Goal: Task Accomplishment & Management: Use online tool/utility

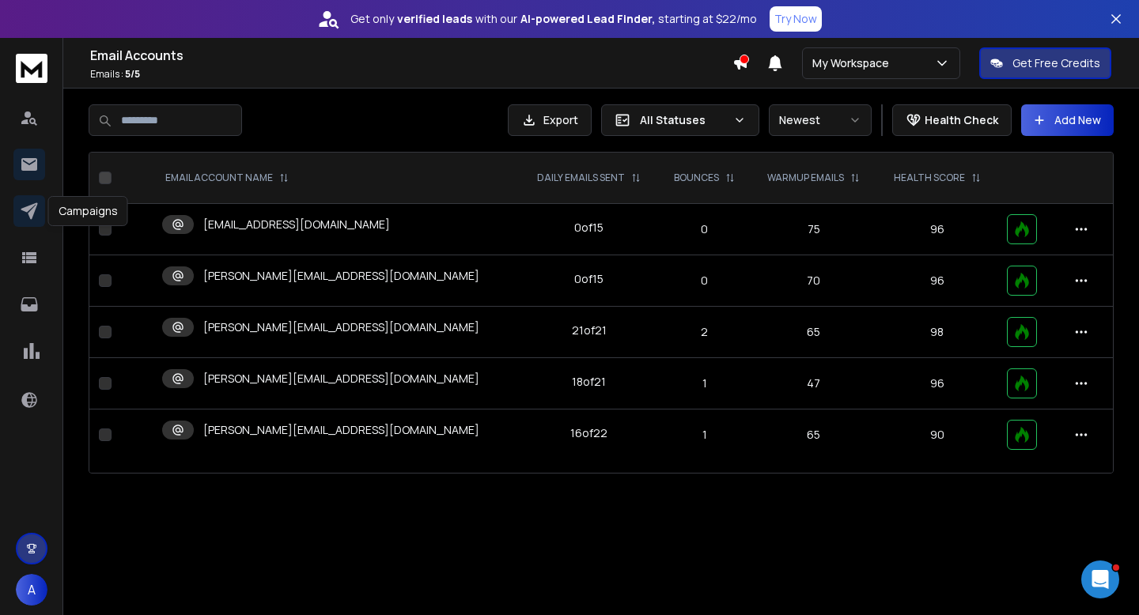
click at [34, 213] on icon at bounding box center [29, 211] width 19 height 19
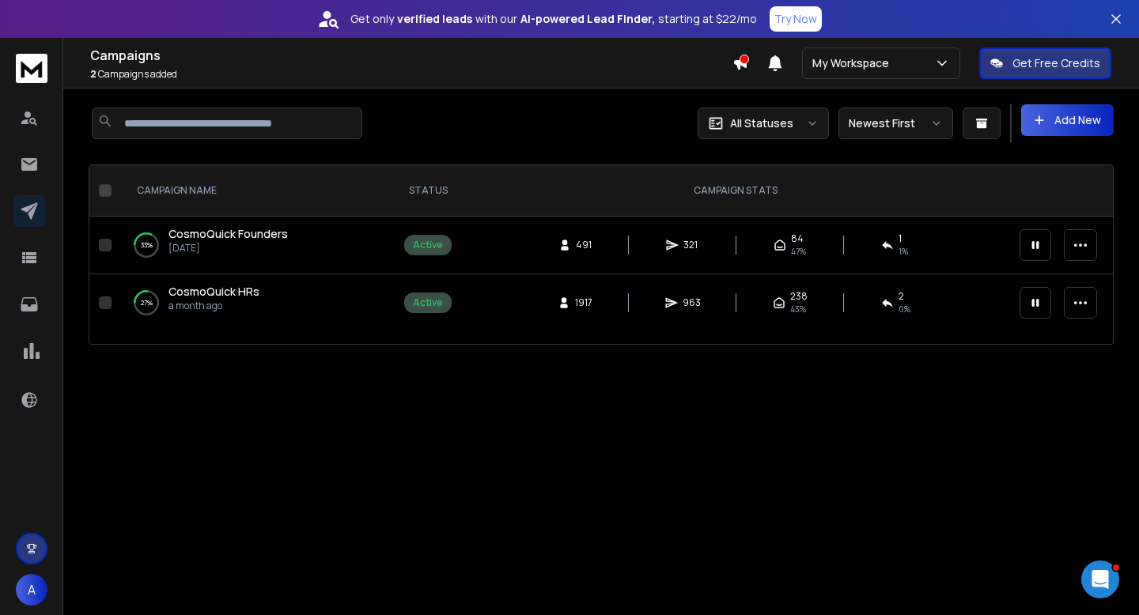
click at [264, 237] on span "CosmoQuick Founders" at bounding box center [227, 233] width 119 height 15
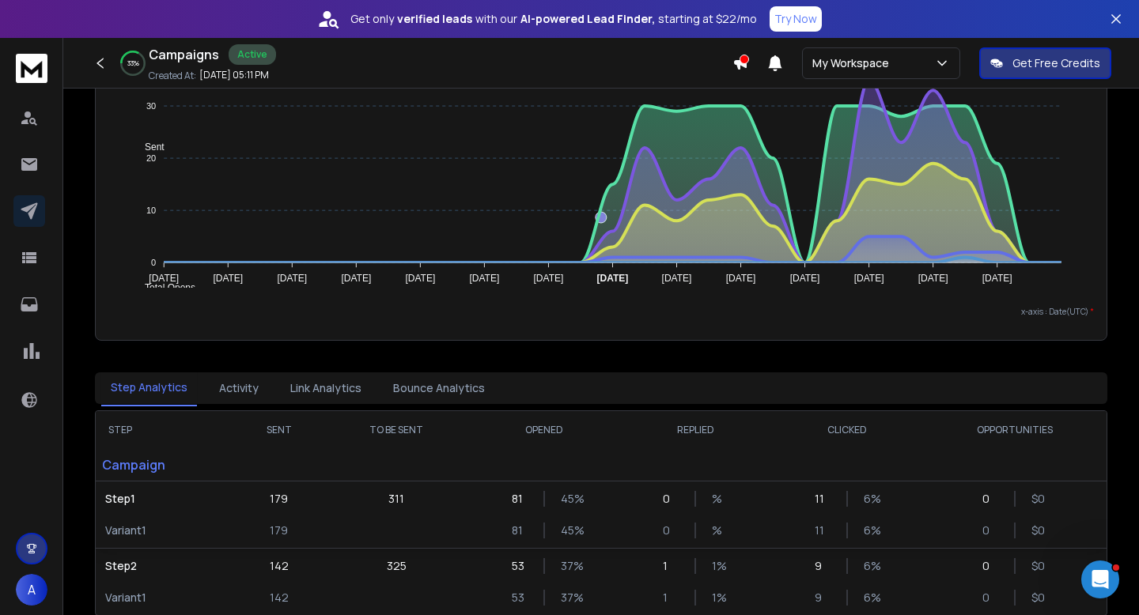
scroll to position [479, 0]
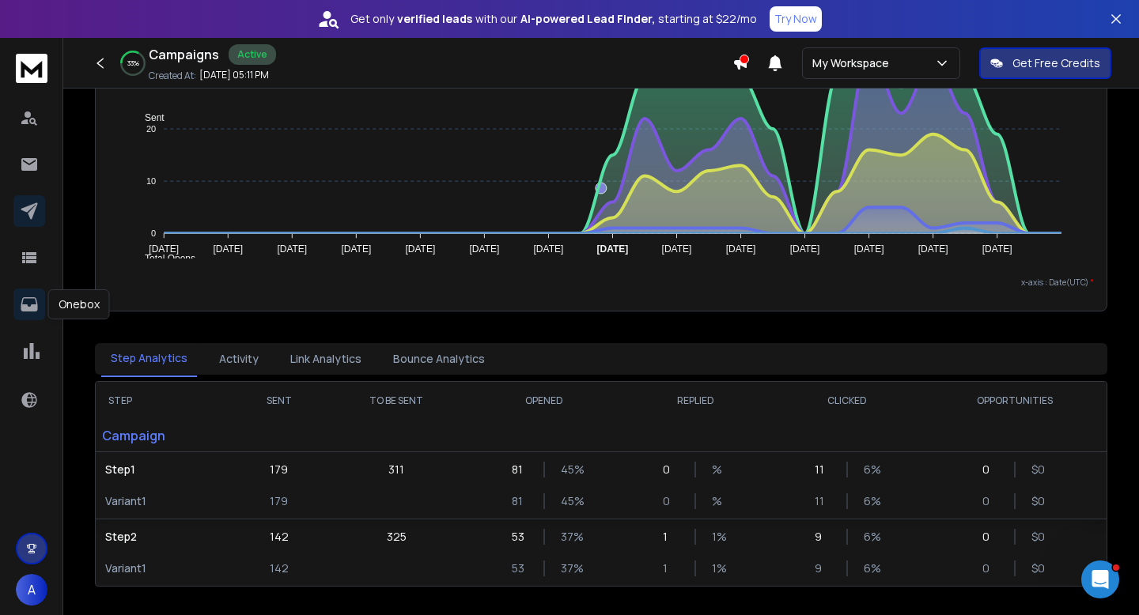
click at [29, 302] on icon at bounding box center [29, 304] width 19 height 19
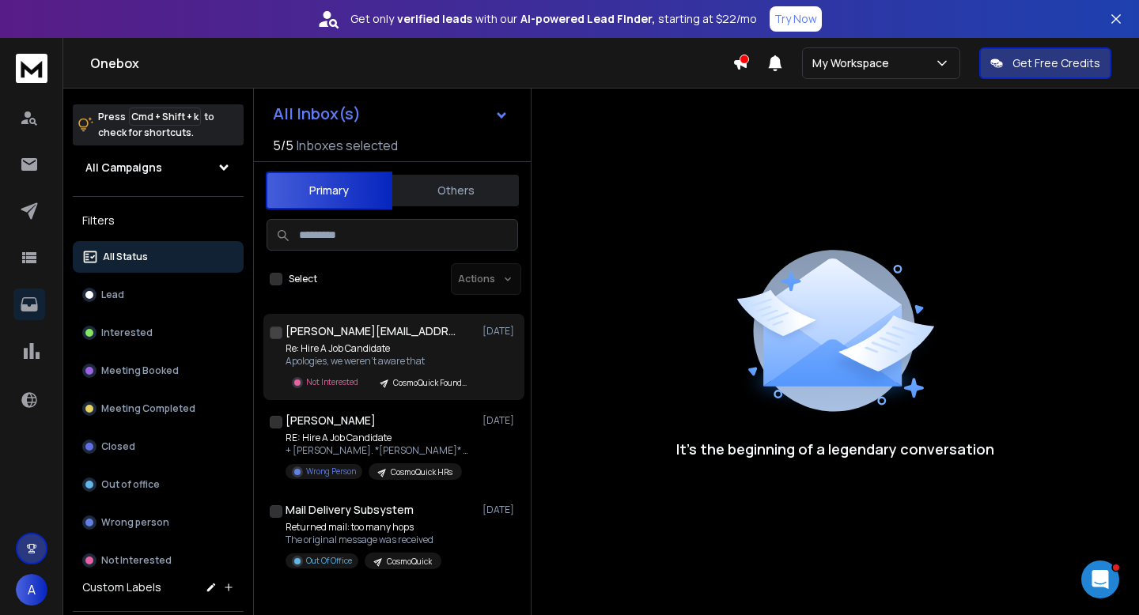
click at [394, 356] on p "Apologies, we weren’t aware that" at bounding box center [381, 361] width 190 height 13
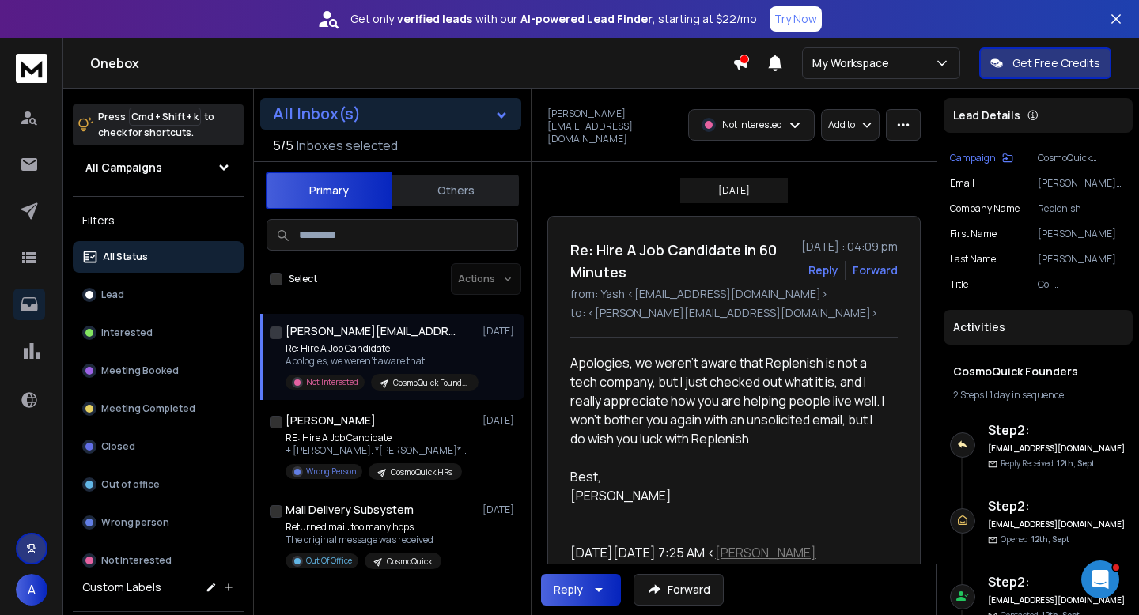
click at [484, 126] on button "All Inbox(s)" at bounding box center [390, 114] width 261 height 32
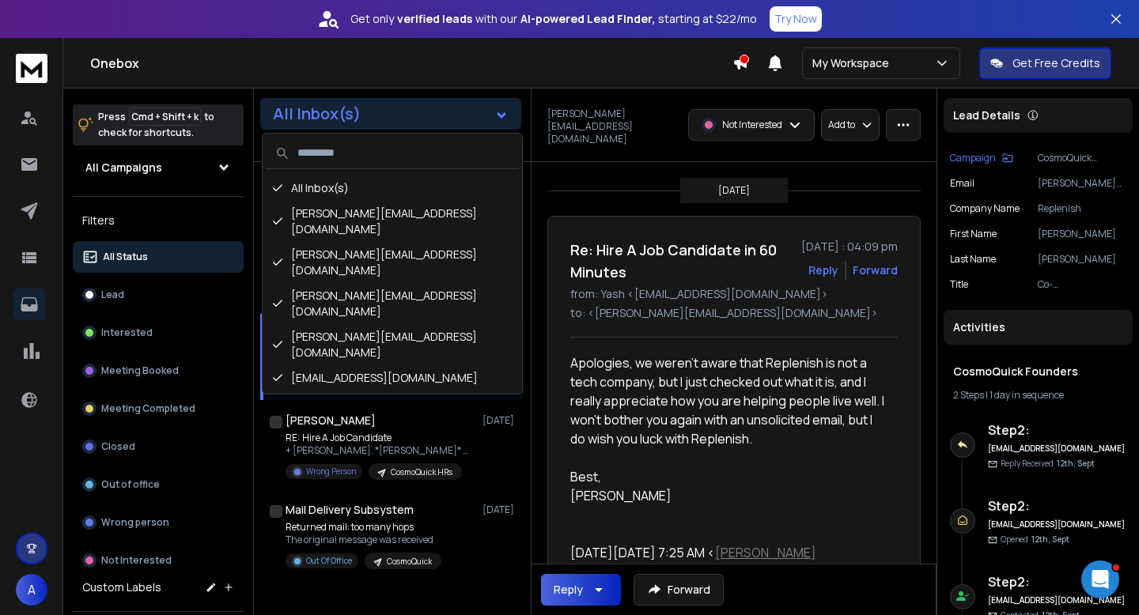
click at [477, 120] on button "All Inbox(s)" at bounding box center [390, 114] width 261 height 32
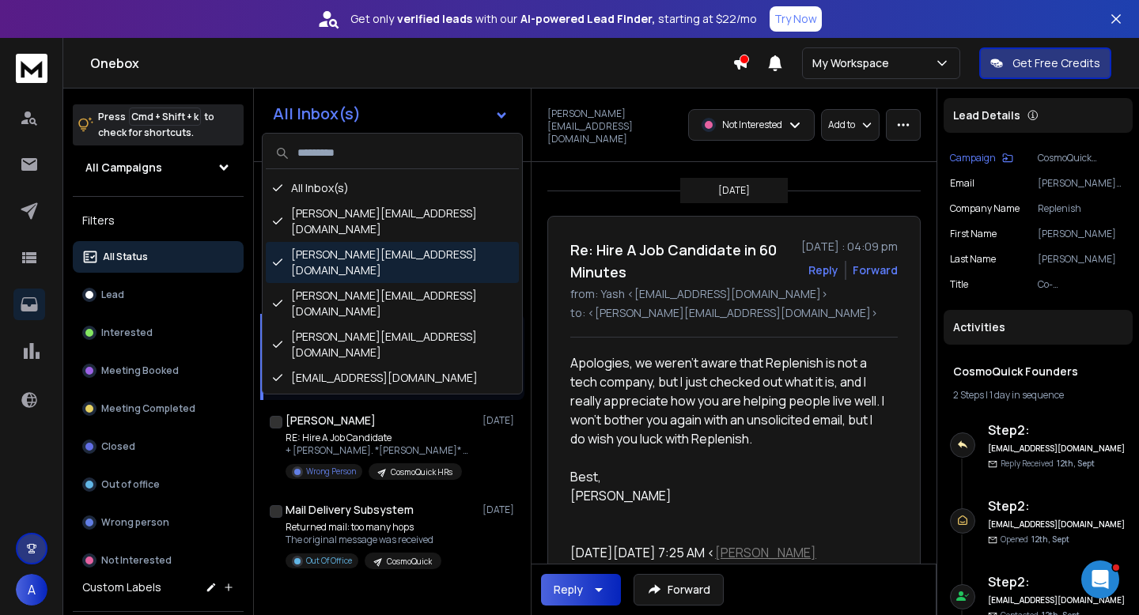
click at [377, 244] on div "[PERSON_NAME][EMAIL_ADDRESS][DOMAIN_NAME]" at bounding box center [392, 262] width 253 height 41
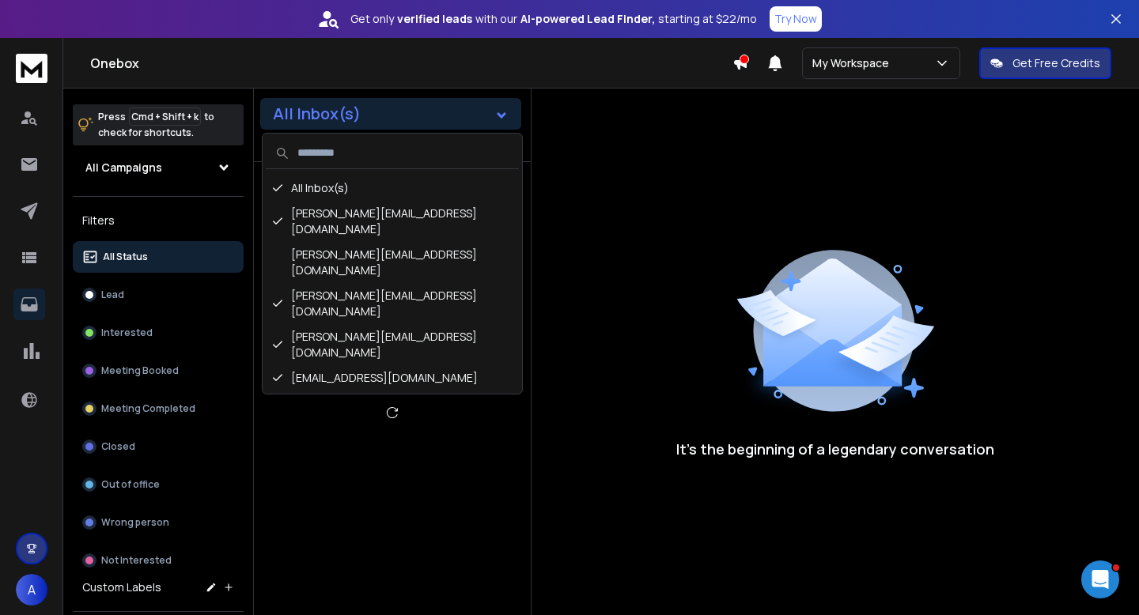
click at [436, 118] on button "All Inbox(s)" at bounding box center [390, 114] width 261 height 32
click at [437, 118] on button "All Inbox(s)" at bounding box center [390, 114] width 261 height 32
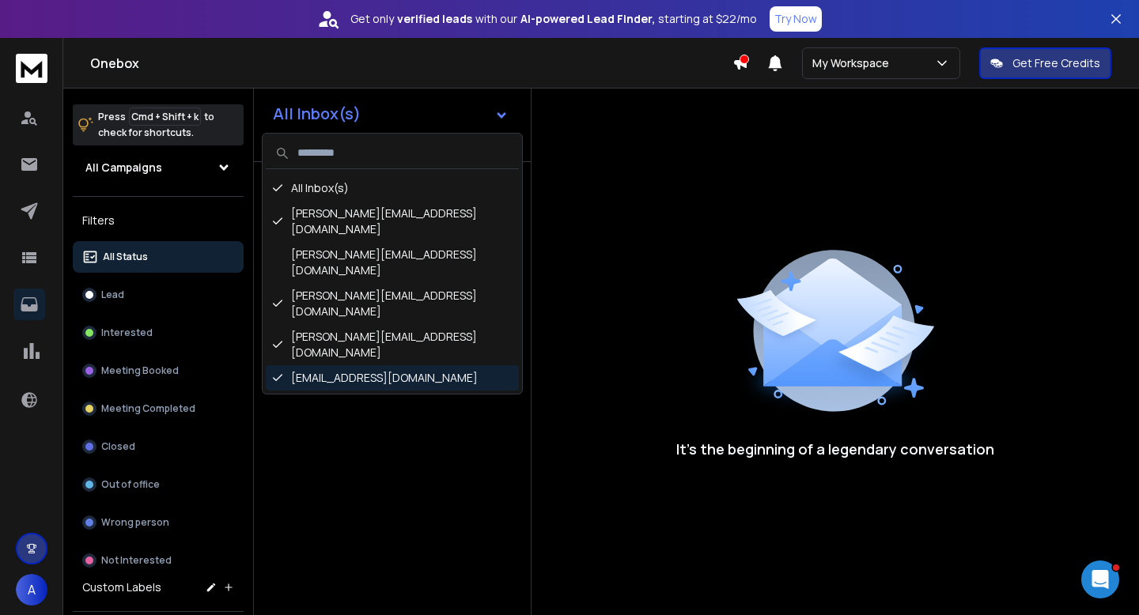
click at [407, 365] on div "[EMAIL_ADDRESS][DOMAIN_NAME]" at bounding box center [392, 377] width 253 height 25
click at [386, 365] on div "[EMAIL_ADDRESS][DOMAIN_NAME]" at bounding box center [392, 377] width 253 height 25
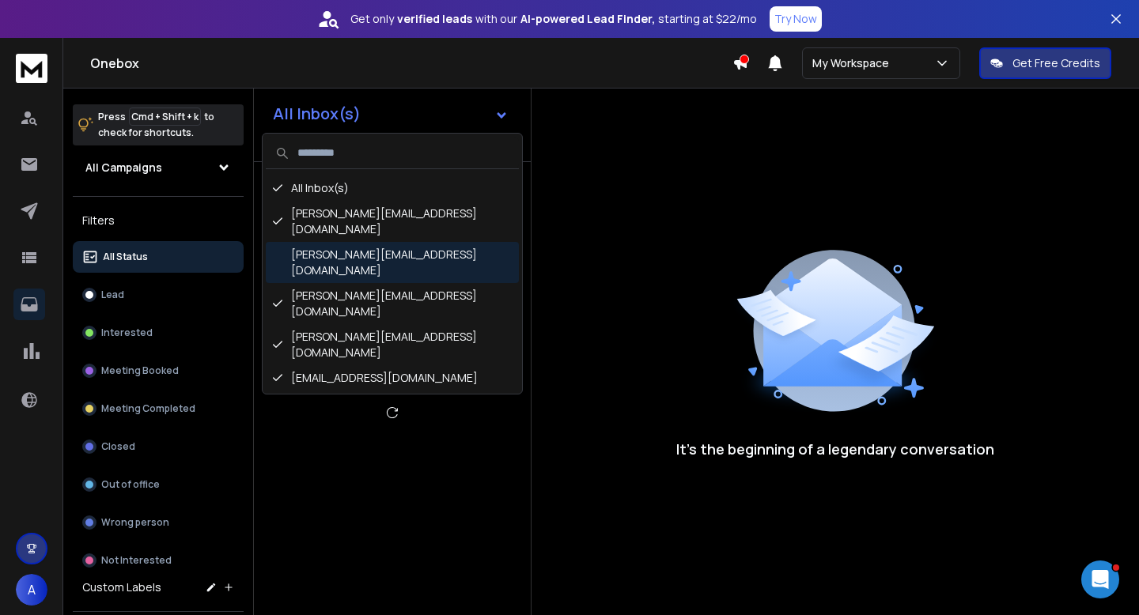
click at [388, 248] on div "[PERSON_NAME][EMAIL_ADDRESS][DOMAIN_NAME]" at bounding box center [392, 262] width 253 height 41
